Goal: Information Seeking & Learning: Find contact information

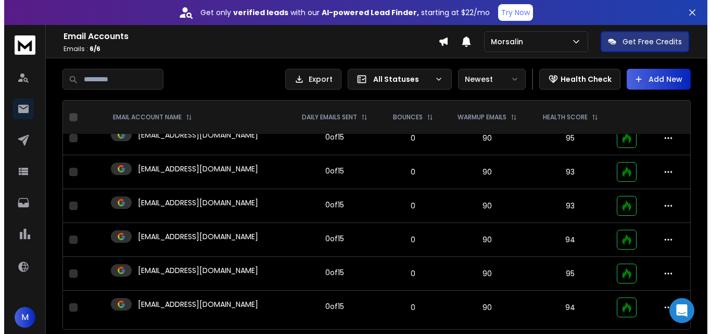
scroll to position [16, 0]
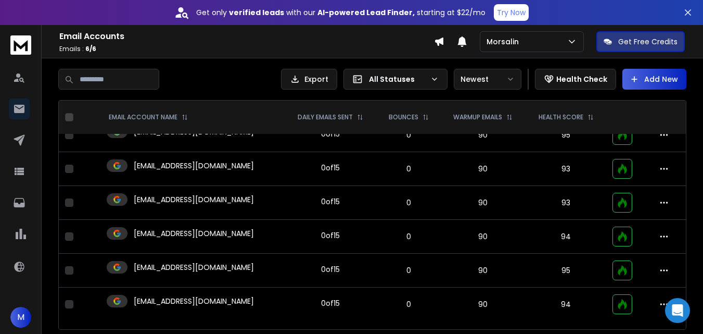
click at [173, 274] on td "[EMAIL_ADDRESS][DOMAIN_NAME]" at bounding box center [192, 271] width 184 height 34
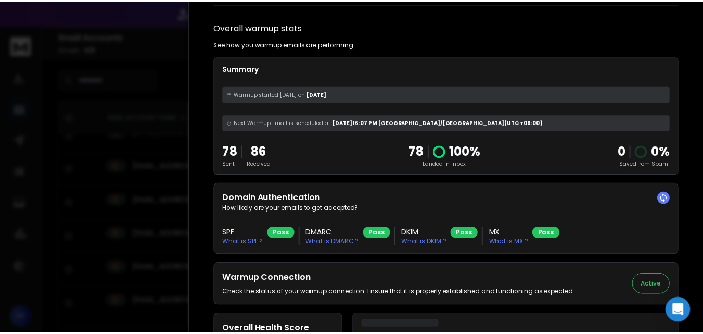
scroll to position [0, 0]
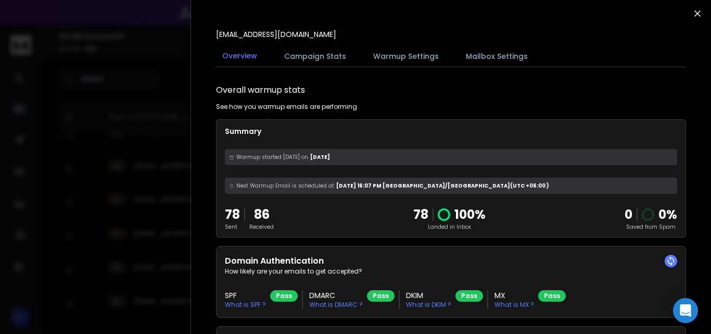
click at [694, 11] on icon "button" at bounding box center [698, 13] width 10 height 10
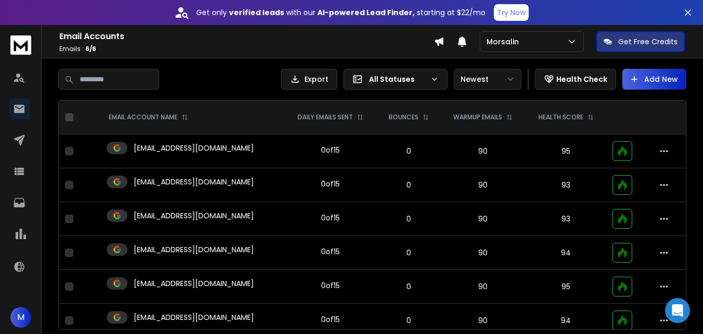
click at [247, 174] on td "[EMAIL_ADDRESS][DOMAIN_NAME]" at bounding box center [192, 185] width 184 height 34
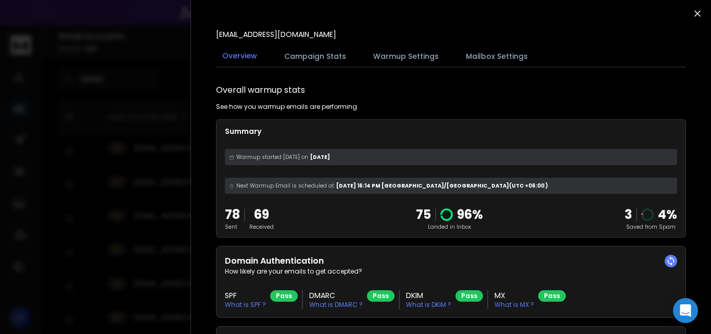
click at [693, 10] on icon "button" at bounding box center [698, 13] width 10 height 10
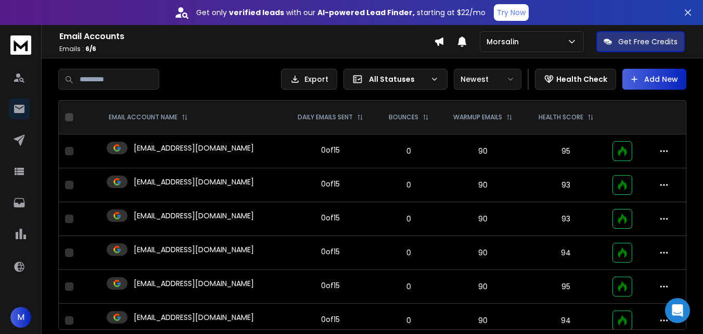
click at [172, 187] on div "[EMAIL_ADDRESS][DOMAIN_NAME]" at bounding box center [180, 181] width 147 height 12
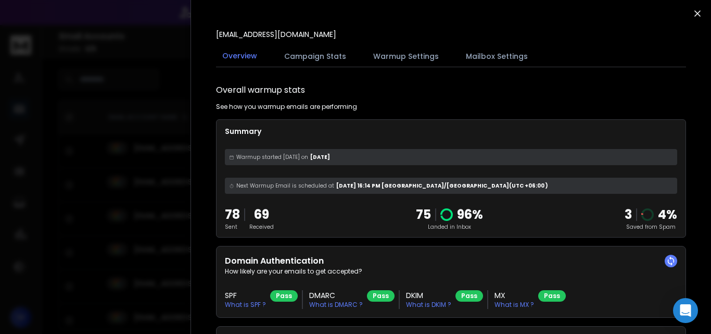
click at [694, 10] on icon "button" at bounding box center [698, 13] width 10 height 10
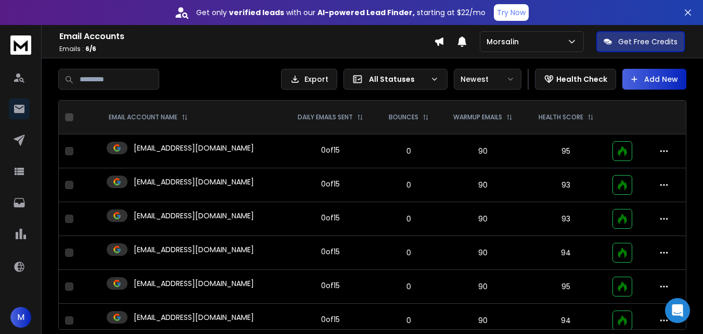
click at [170, 153] on div "[EMAIL_ADDRESS][DOMAIN_NAME]" at bounding box center [180, 148] width 147 height 12
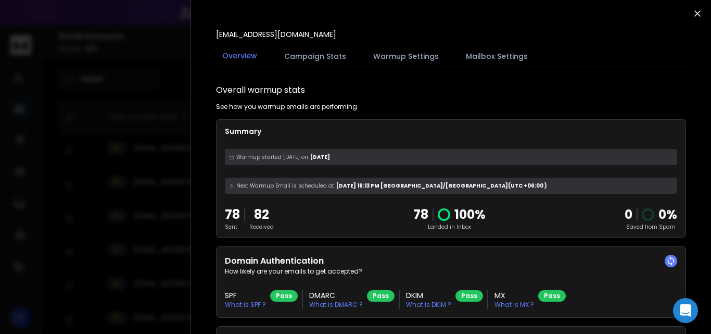
click at [693, 10] on icon "button" at bounding box center [698, 13] width 10 height 10
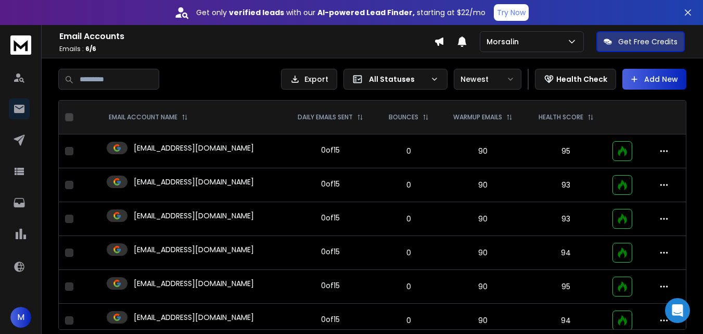
click at [163, 225] on td "[EMAIL_ADDRESS][DOMAIN_NAME]" at bounding box center [192, 219] width 184 height 34
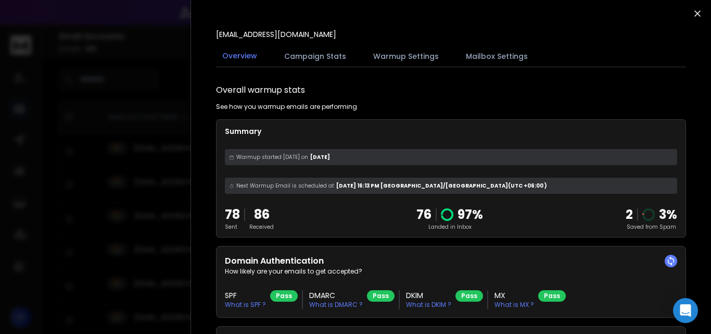
click at [693, 13] on icon "button" at bounding box center [698, 13] width 10 height 10
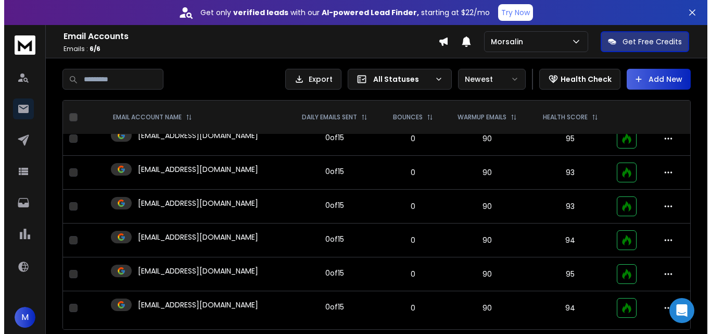
scroll to position [16, 0]
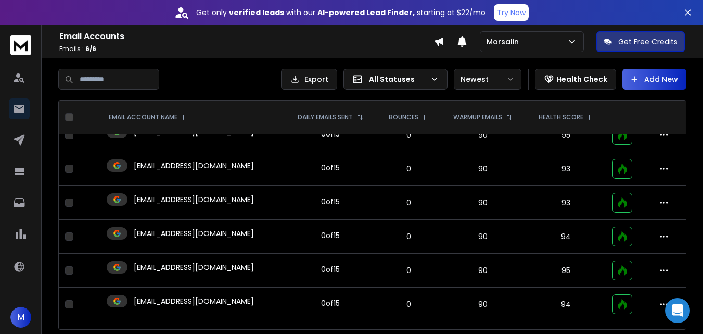
click at [225, 240] on td "[EMAIL_ADDRESS][DOMAIN_NAME]" at bounding box center [192, 237] width 184 height 34
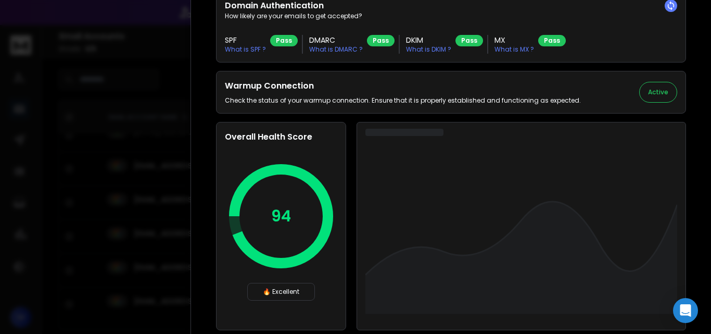
scroll to position [0, 0]
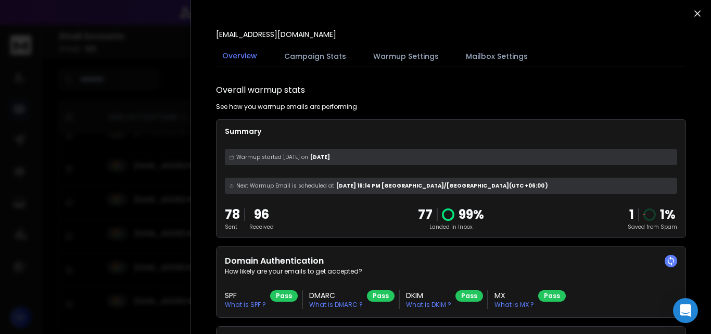
click at [693, 14] on icon "button" at bounding box center [698, 13] width 10 height 10
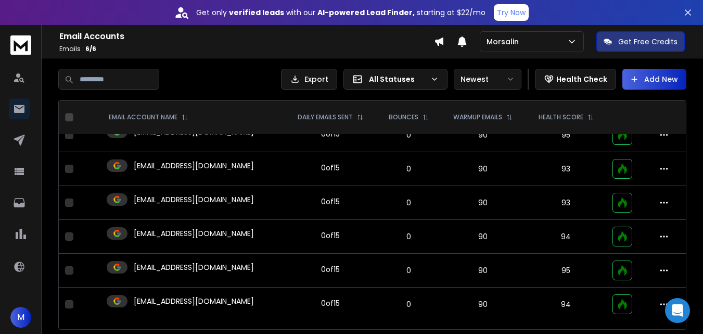
click at [181, 299] on p "[EMAIL_ADDRESS][DOMAIN_NAME]" at bounding box center [194, 301] width 120 height 10
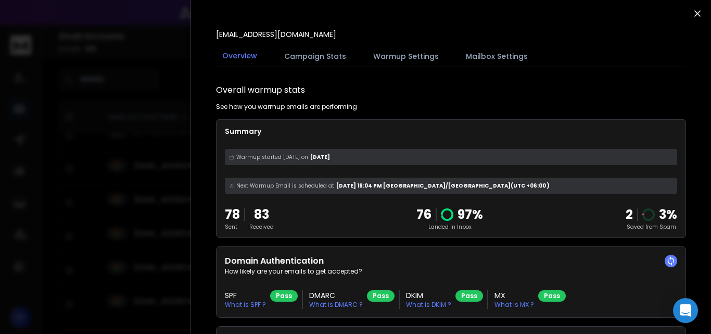
click at [693, 11] on icon "button" at bounding box center [698, 13] width 10 height 10
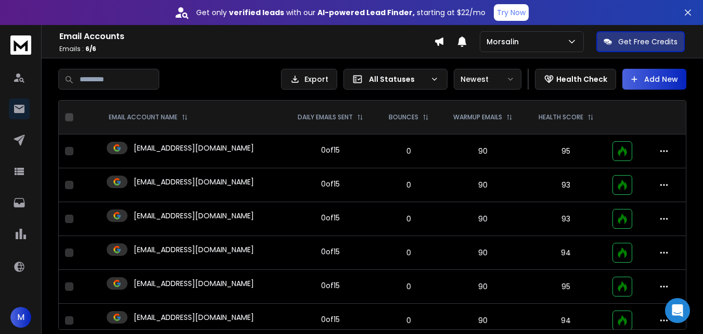
click at [207, 157] on td "[EMAIL_ADDRESS][DOMAIN_NAME]" at bounding box center [192, 151] width 184 height 34
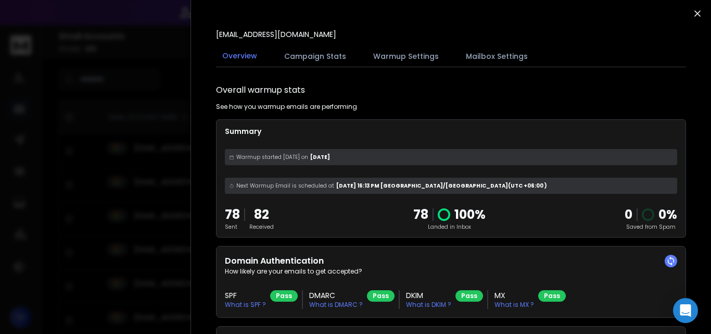
click at [695, 17] on icon "button" at bounding box center [698, 13] width 10 height 10
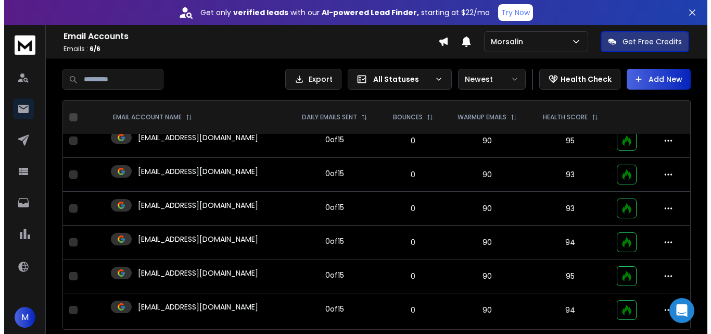
scroll to position [16, 0]
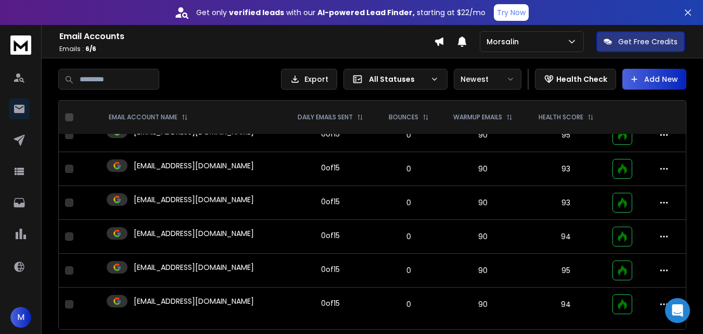
click at [688, 11] on icon at bounding box center [688, 12] width 6 height 6
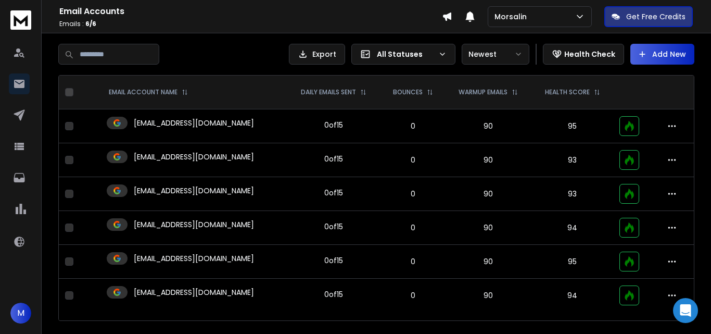
scroll to position [0, 0]
click at [241, 158] on p "[EMAIL_ADDRESS][DOMAIN_NAME]" at bounding box center [194, 157] width 120 height 10
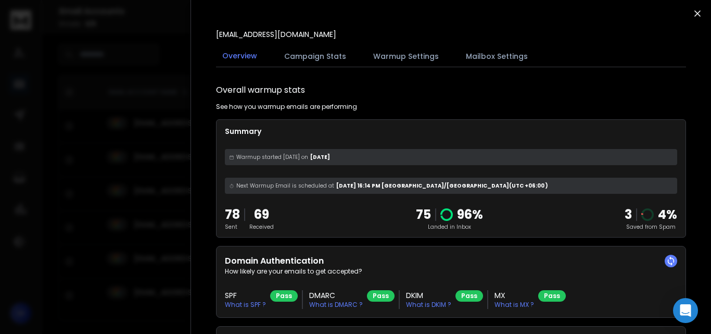
click at [696, 10] on icon "button" at bounding box center [698, 13] width 10 height 10
